Goal: Check status

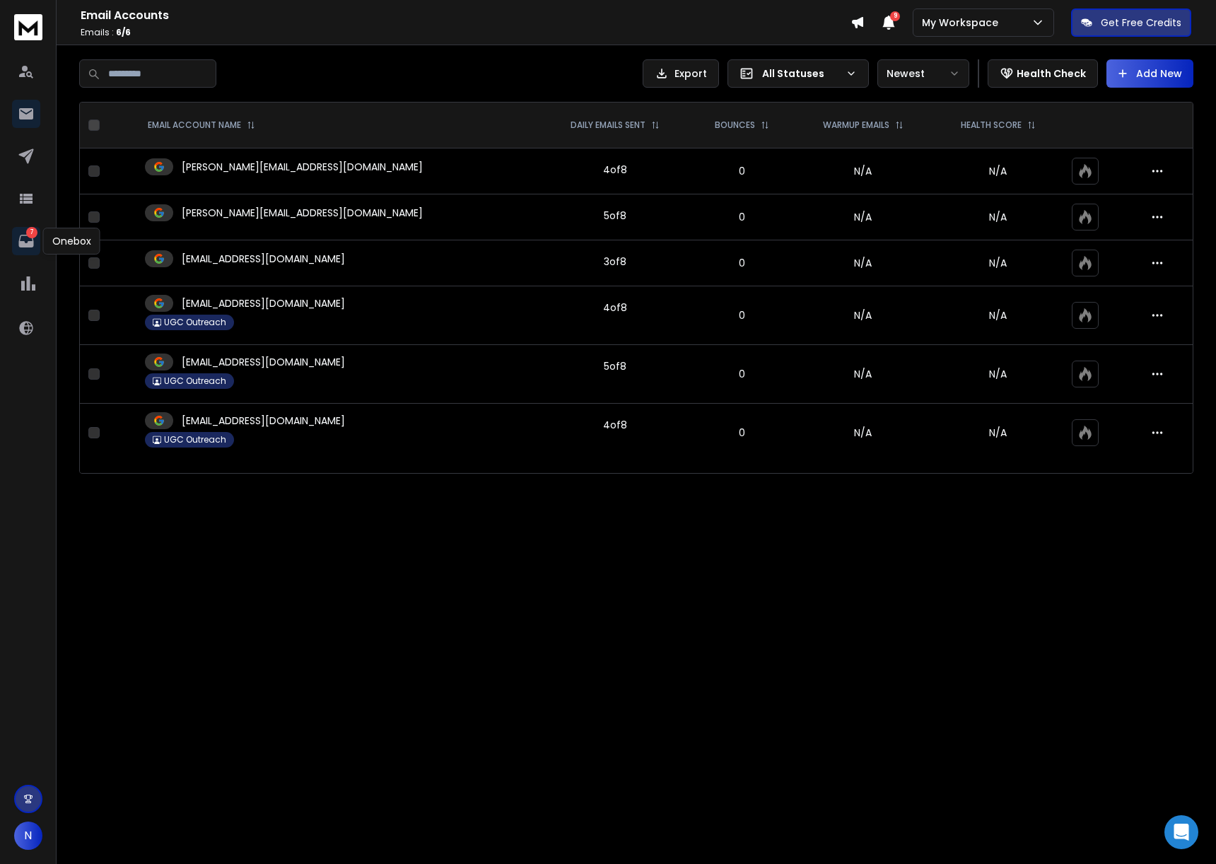
click at [16, 244] on link "7" at bounding box center [26, 241] width 28 height 28
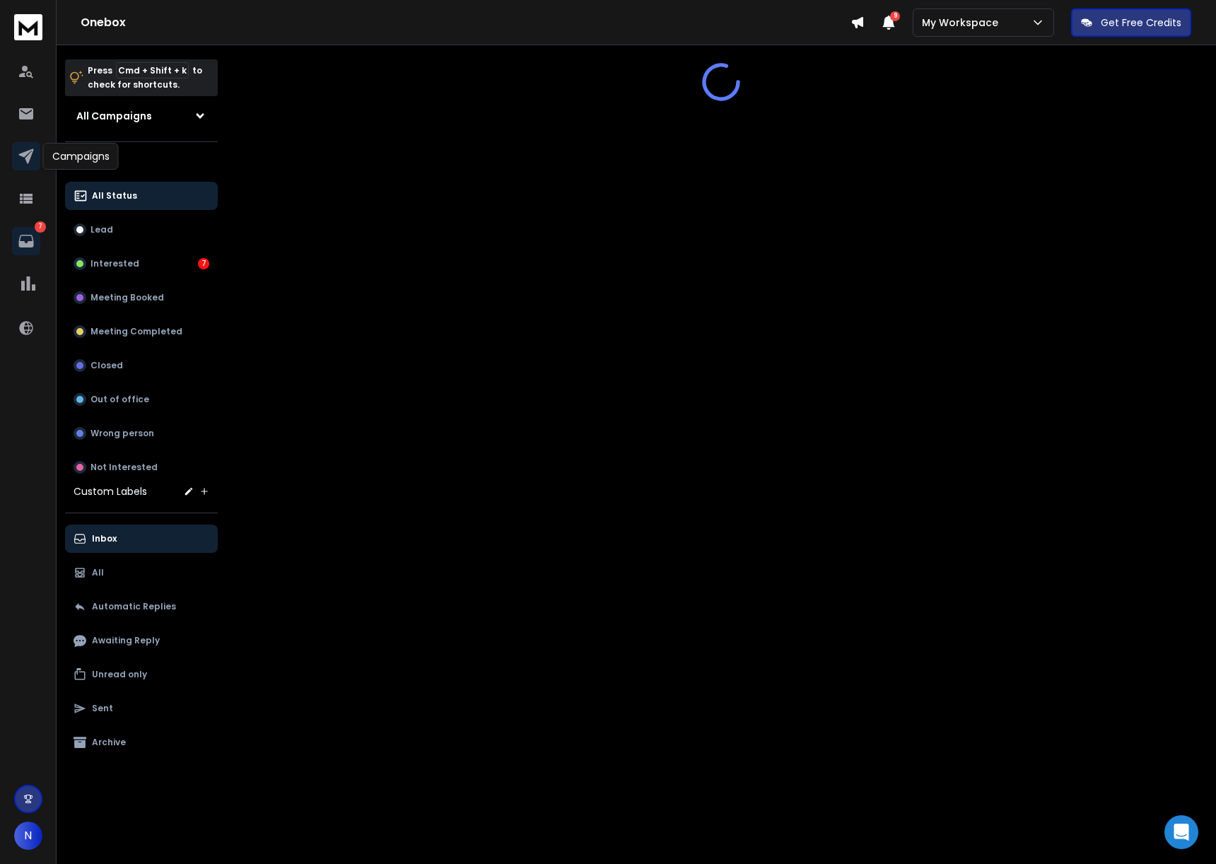
click at [23, 161] on icon at bounding box center [26, 156] width 17 height 17
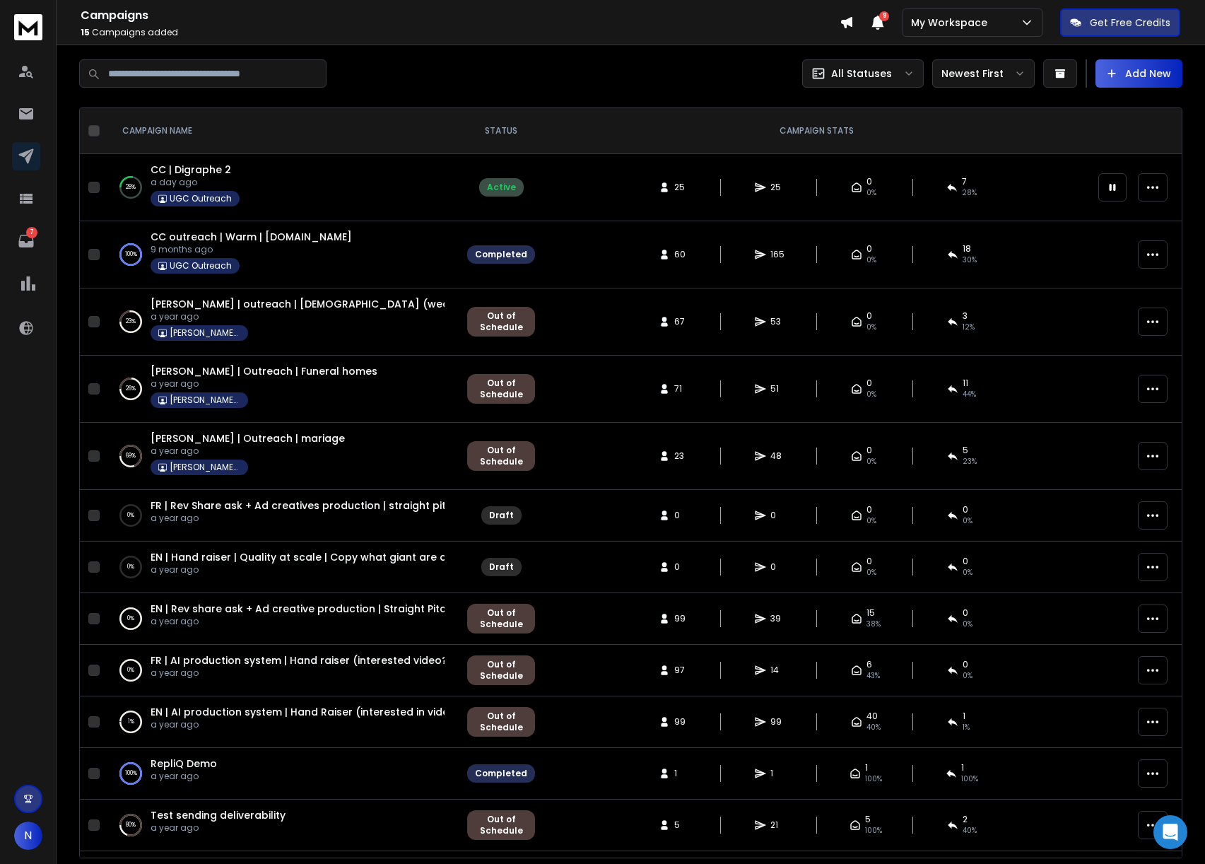
click at [411, 197] on div "28 % CC | Digraphe 2 a day ago UGC Outreach" at bounding box center [281, 187] width 325 height 49
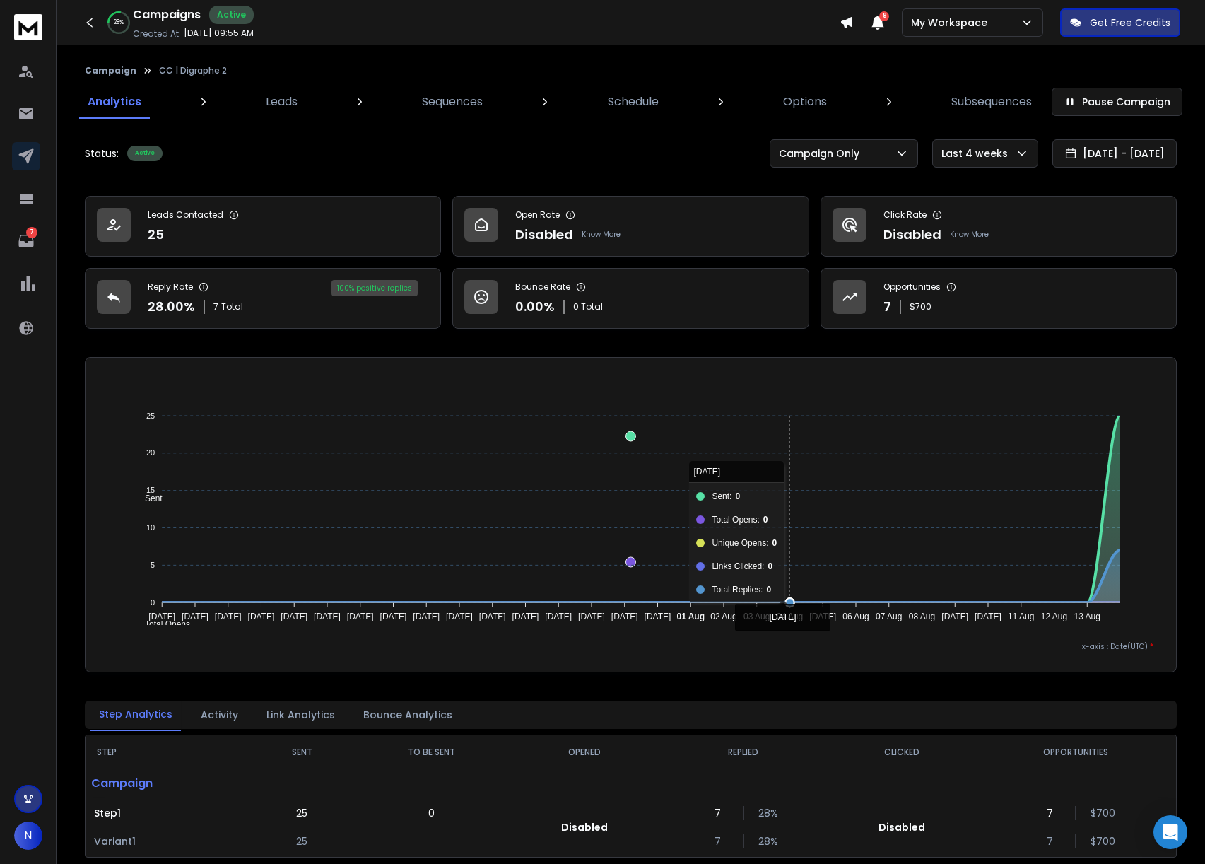
scroll to position [19, 0]
